Goal: Task Accomplishment & Management: Manage account settings

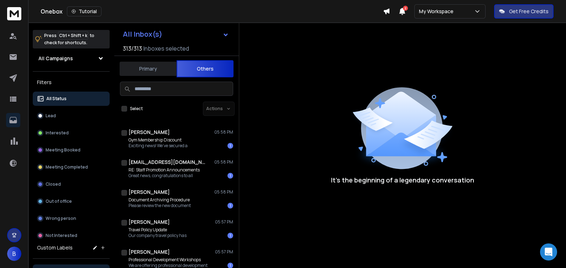
click at [153, 69] on button "Primary" at bounding box center [148, 69] width 57 height 16
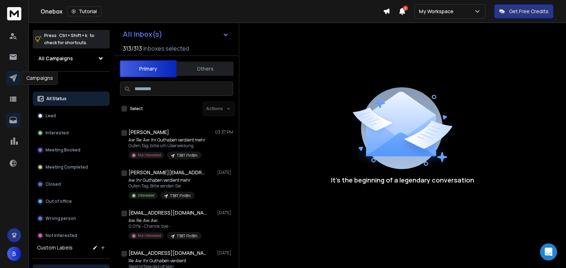
click at [8, 80] on link at bounding box center [13, 78] width 14 height 14
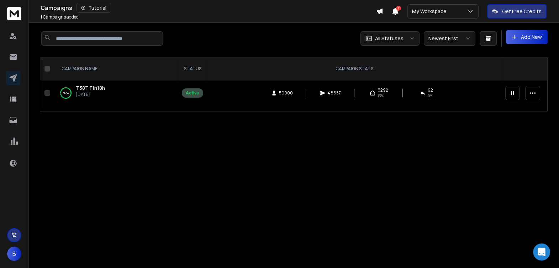
click at [158, 113] on div "Campaigns 1 Campaigns Added All Statuses Newest First Add New CAMPAIGN NAME STA…" at bounding box center [294, 164] width 508 height 268
click at [149, 100] on div "97 % T38T F1n18h [DATE]" at bounding box center [115, 92] width 110 height 17
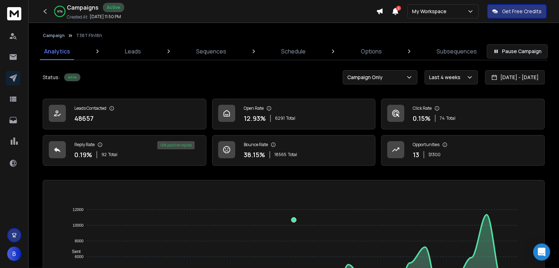
click at [353, 53] on div "Analytics Leads Sequences Schedule Options Subsequences" at bounding box center [260, 51] width 441 height 17
click at [360, 48] on link "Options" at bounding box center [372, 51] width 30 height 17
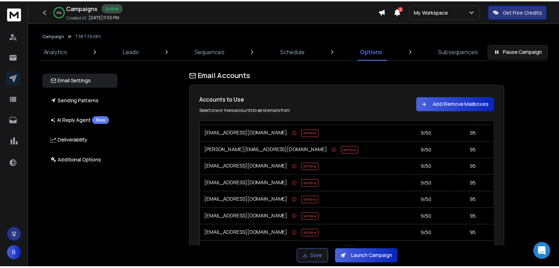
scroll to position [5147, 0]
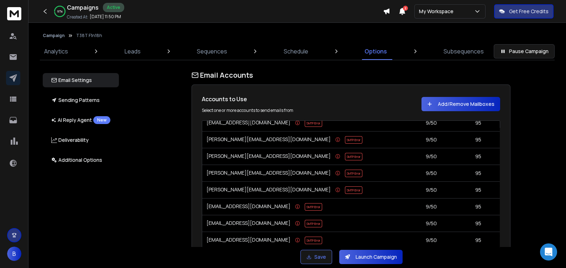
click at [9, 48] on div at bounding box center [14, 101] width 16 height 144
click at [15, 60] on icon at bounding box center [13, 57] width 9 height 9
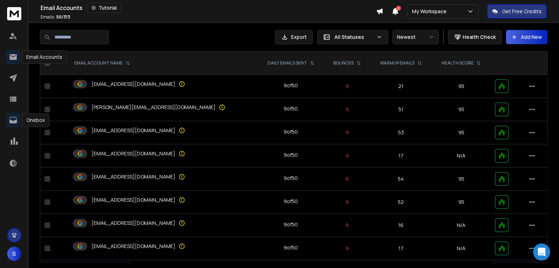
click at [11, 122] on icon at bounding box center [12, 120] width 7 height 6
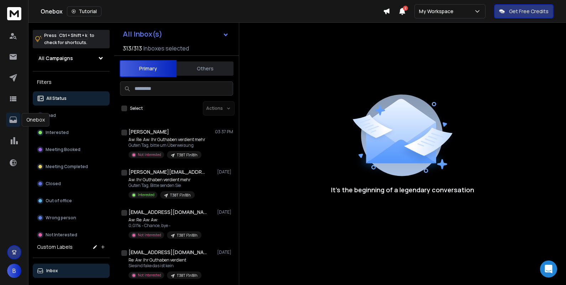
click at [352, 127] on icon at bounding box center [402, 136] width 107 height 82
click at [208, 75] on button "Others" at bounding box center [205, 69] width 57 height 16
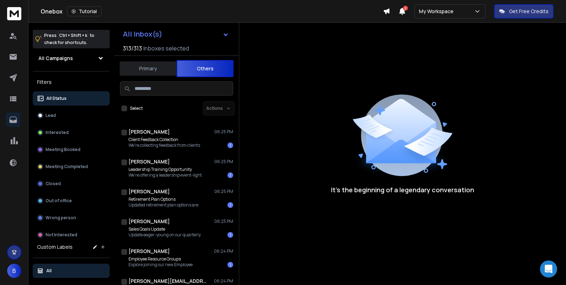
click at [158, 64] on button "Primary" at bounding box center [148, 69] width 57 height 16
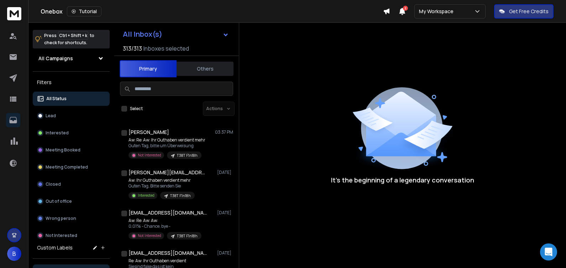
click at [225, 56] on div "All Inbox(s) 313 / 313 Inboxes selected Primary Others Select Actions Sandra 03…" at bounding box center [176, 157] width 125 height 268
click at [11, 78] on icon at bounding box center [13, 78] width 9 height 9
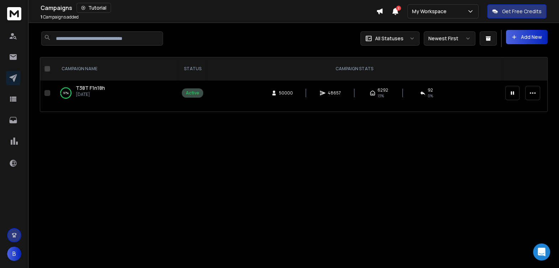
click at [132, 82] on td "97 % T38T F1n18h [DATE]" at bounding box center [115, 93] width 125 height 26
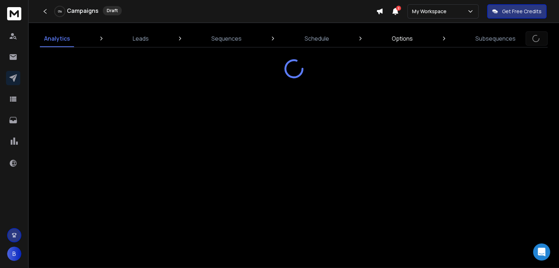
click at [396, 39] on p "Options" at bounding box center [402, 38] width 21 height 9
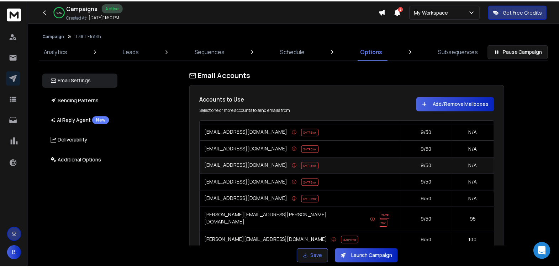
scroll to position [1076, 0]
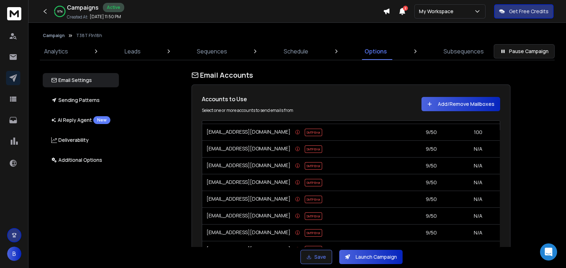
click at [290, 38] on div "Campaign T38T F1n18h" at bounding box center [297, 35] width 515 height 11
click at [291, 41] on div "Campaign T38T F1n18h" at bounding box center [297, 35] width 515 height 11
click at [294, 49] on p "Schedule" at bounding box center [296, 51] width 25 height 9
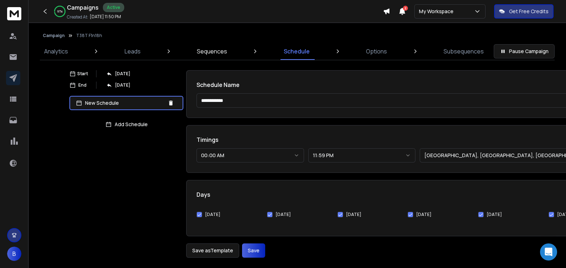
click at [206, 56] on link "Sequences" at bounding box center [212, 51] width 39 height 17
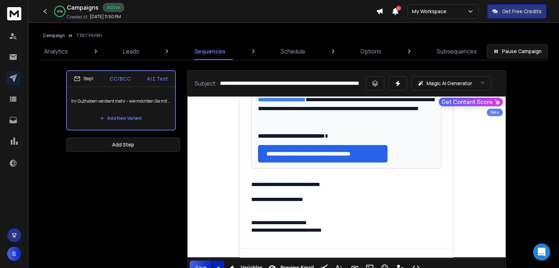
scroll to position [267, 0]
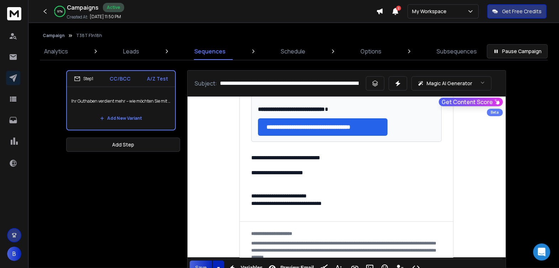
click at [288, 127] on link "**********" at bounding box center [323, 127] width 130 height 18
